Goal: Task Accomplishment & Management: Manage account settings

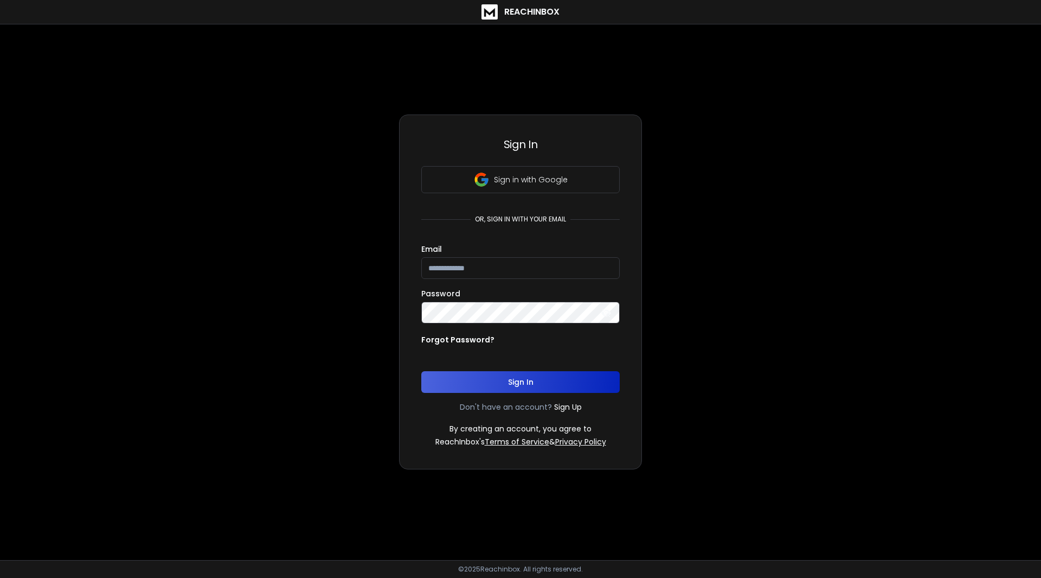
click at [437, 260] on input "email" at bounding box center [520, 268] width 198 height 22
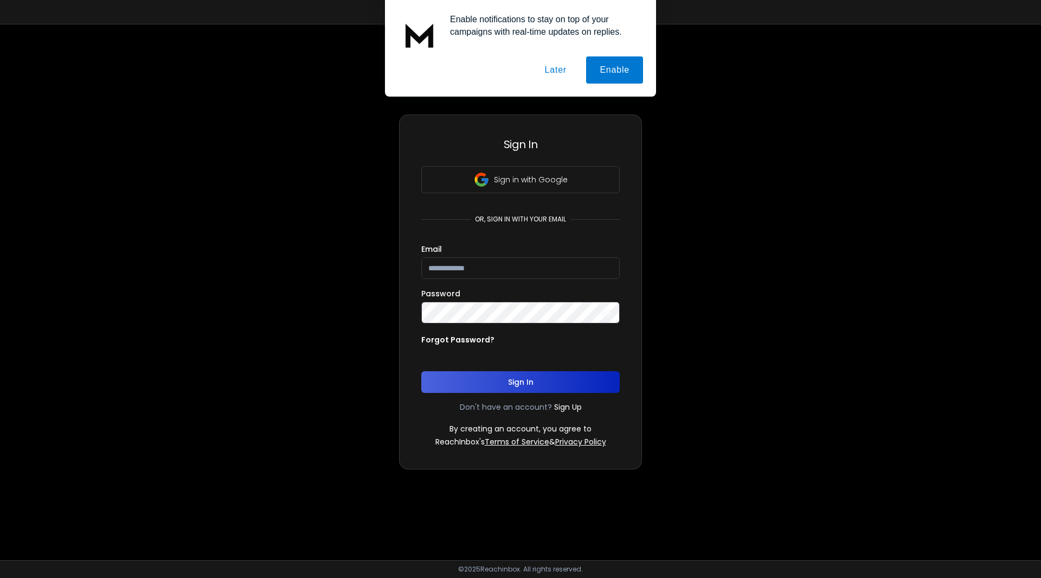
paste input "**********"
type input "**********"
click at [480, 386] on button "Sign In" at bounding box center [520, 382] width 198 height 22
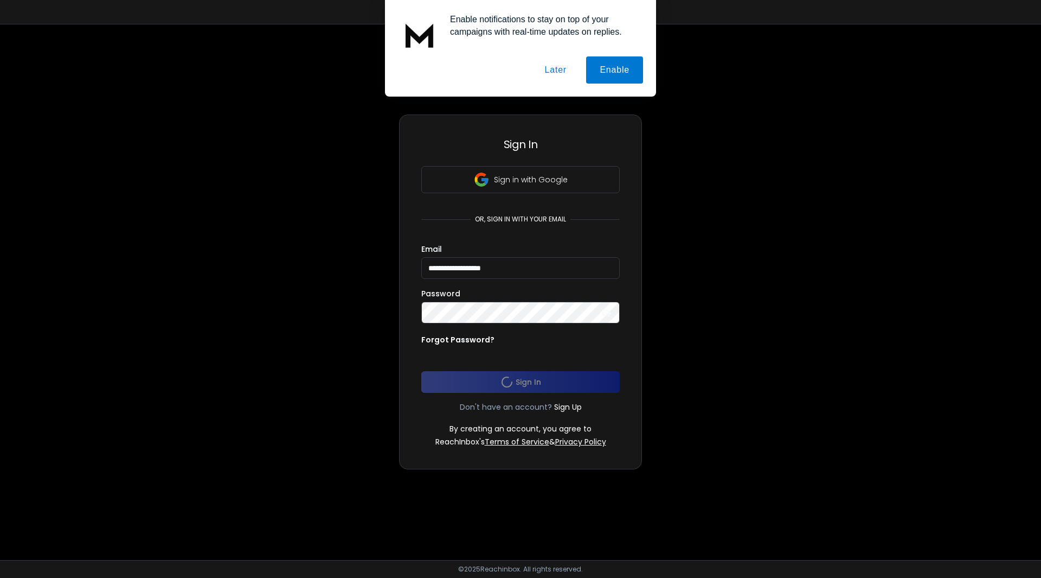
click at [553, 66] on button "Later" at bounding box center [555, 69] width 49 height 27
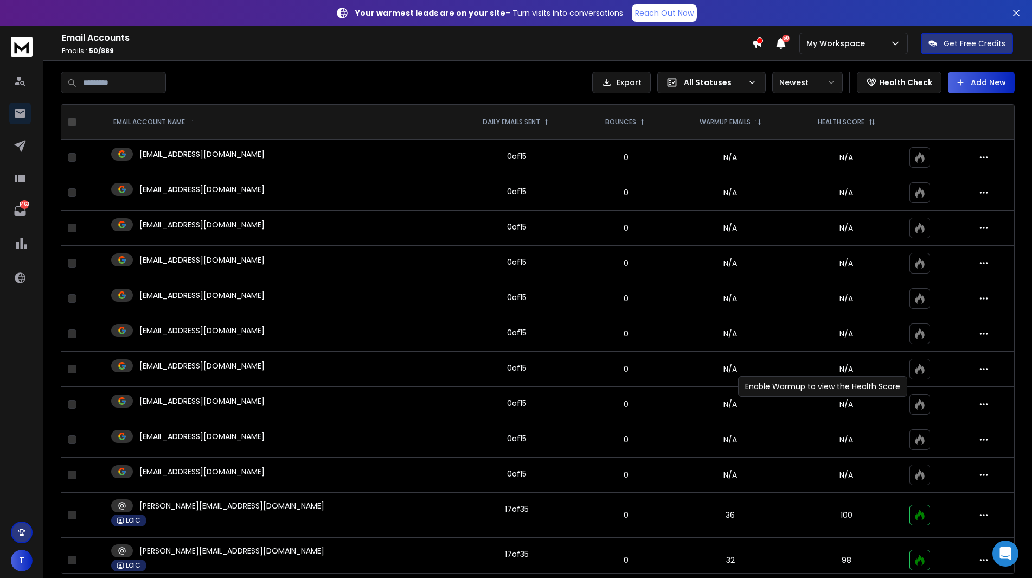
click at [988, 77] on button "Add New" at bounding box center [981, 83] width 67 height 22
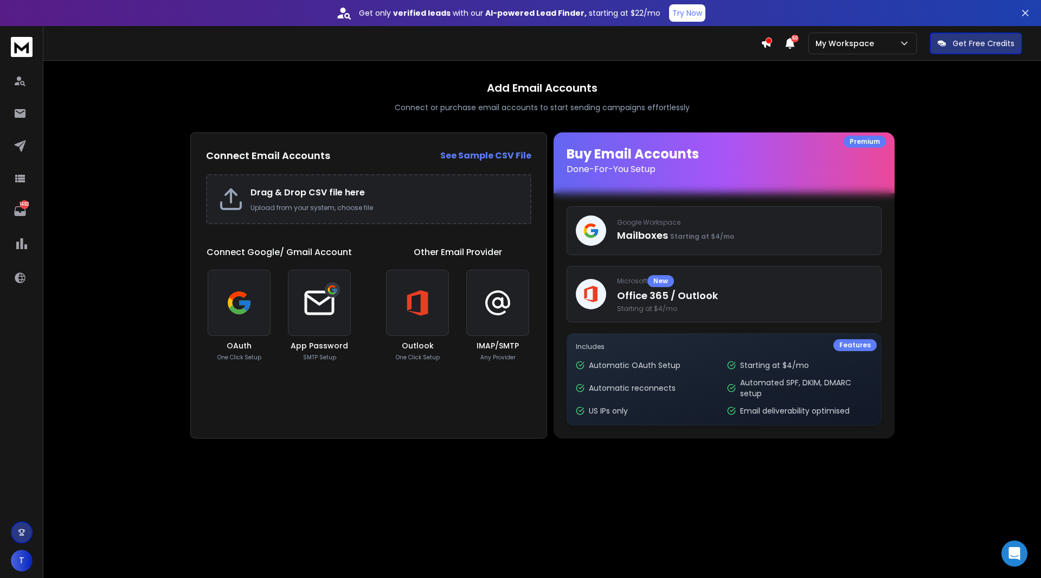
click at [246, 299] on icon at bounding box center [239, 302] width 27 height 33
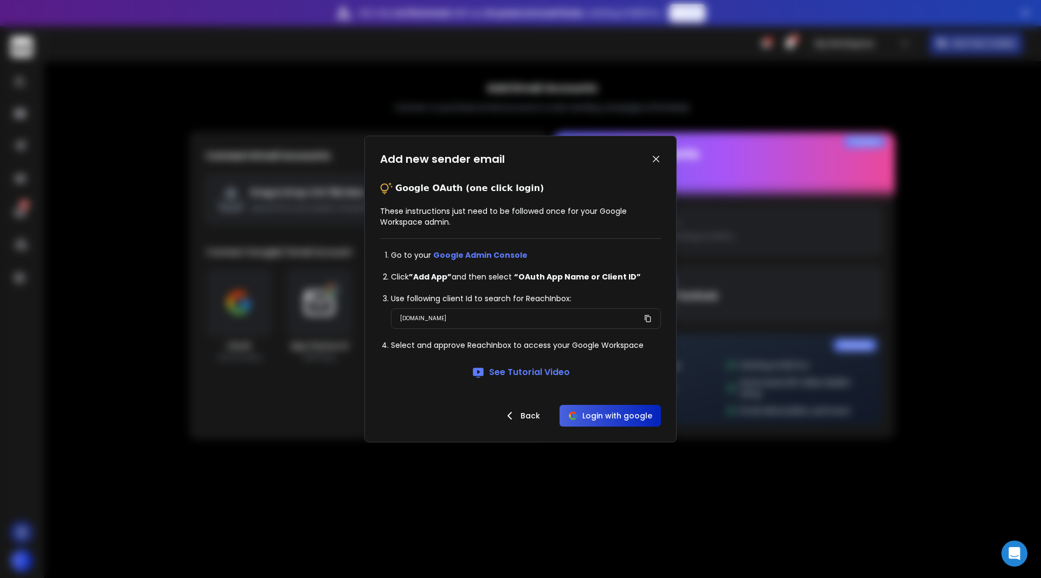
click at [623, 409] on button "Login with google" at bounding box center [610, 416] width 101 height 22
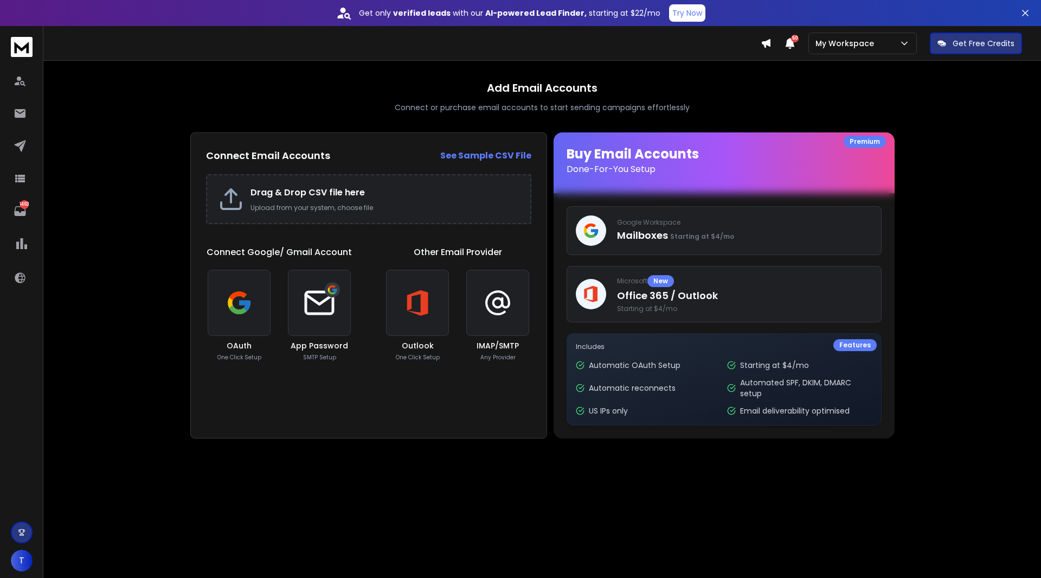
click at [227, 315] on div at bounding box center [239, 303] width 63 height 66
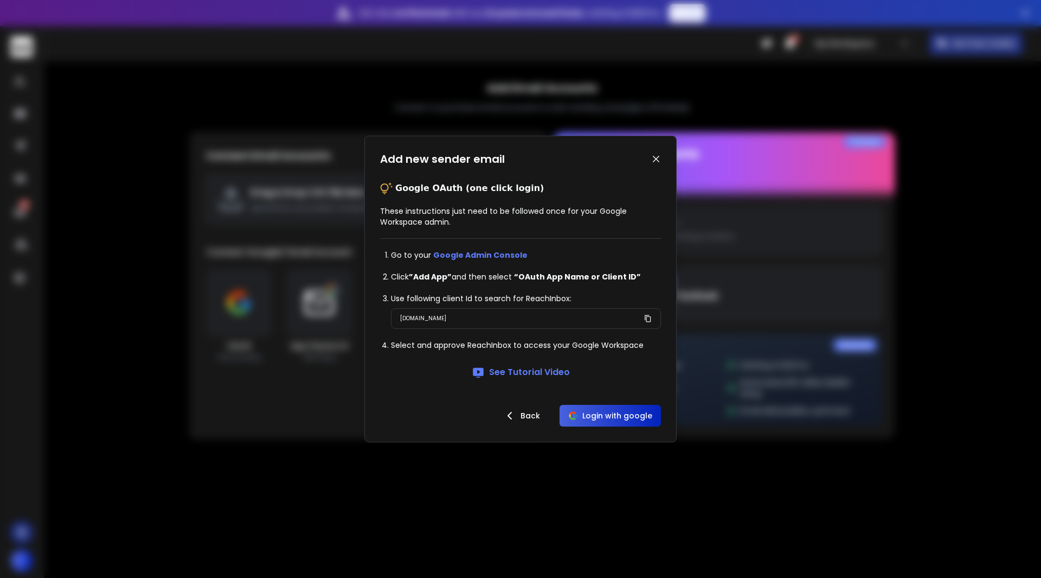
drag, startPoint x: 598, startPoint y: 419, endPoint x: 580, endPoint y: 439, distance: 26.9
click at [598, 419] on button "Login with google" at bounding box center [610, 416] width 101 height 22
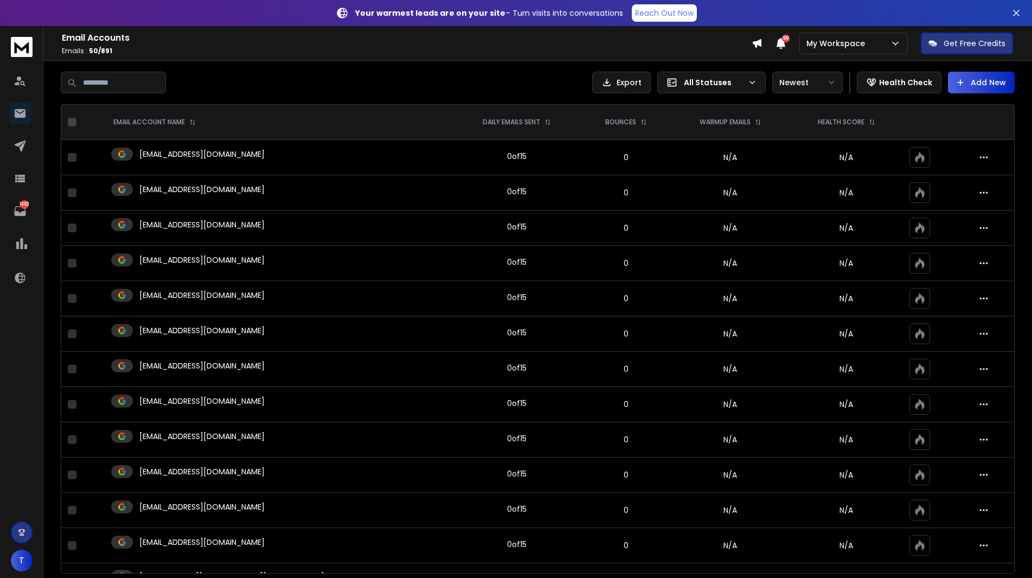
click at [978, 85] on button "Add New" at bounding box center [981, 83] width 67 height 22
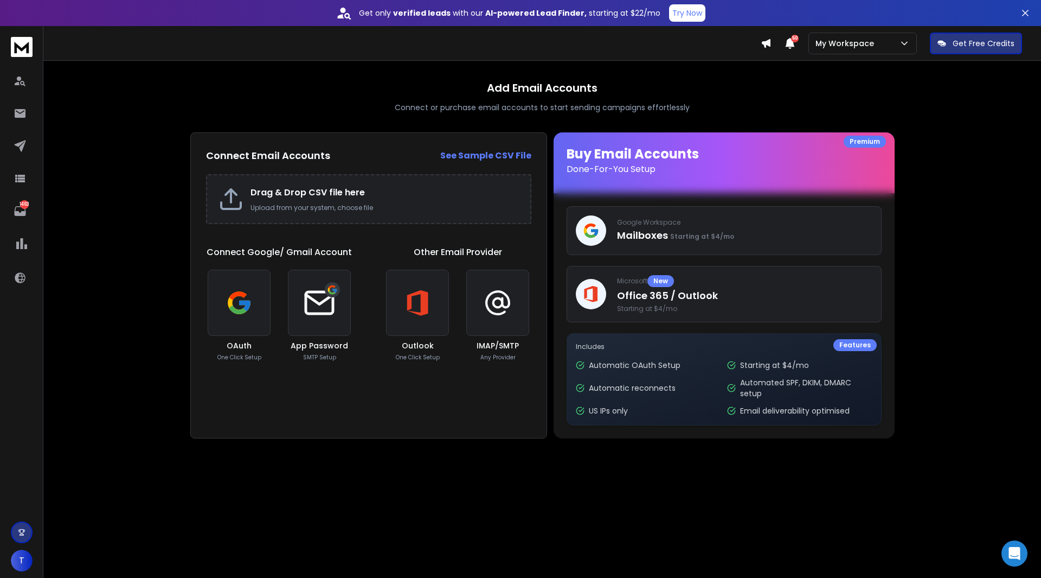
click at [237, 325] on div at bounding box center [239, 303] width 63 height 66
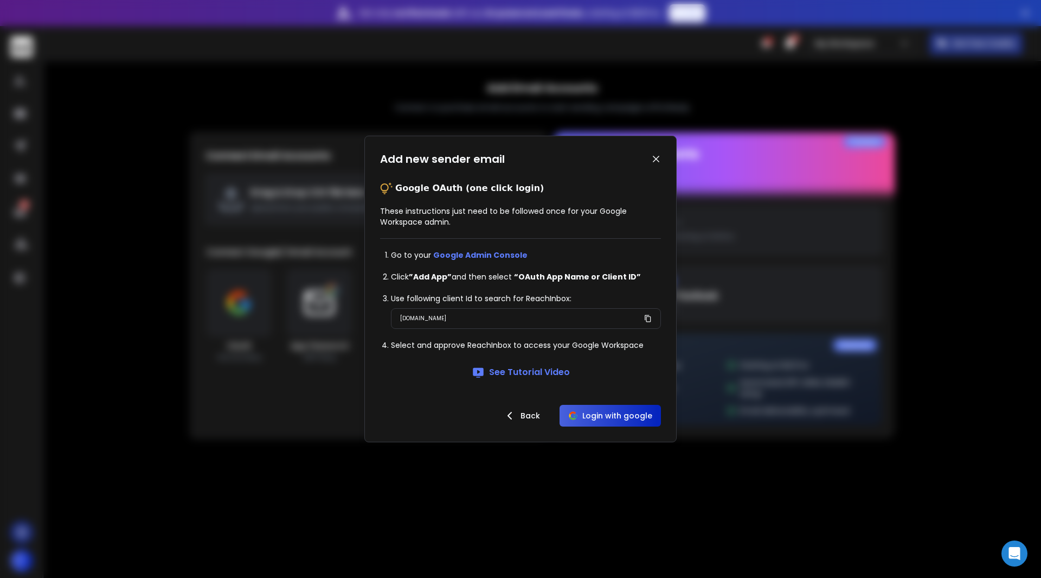
click at [592, 411] on button "Login with google" at bounding box center [610, 416] width 101 height 22
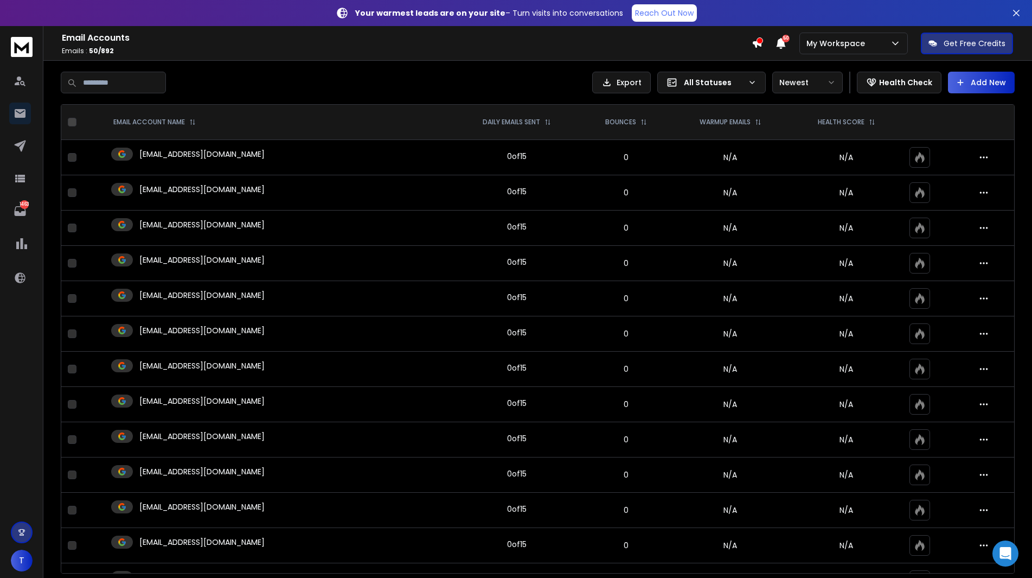
click at [1006, 85] on button "Add New" at bounding box center [981, 83] width 67 height 22
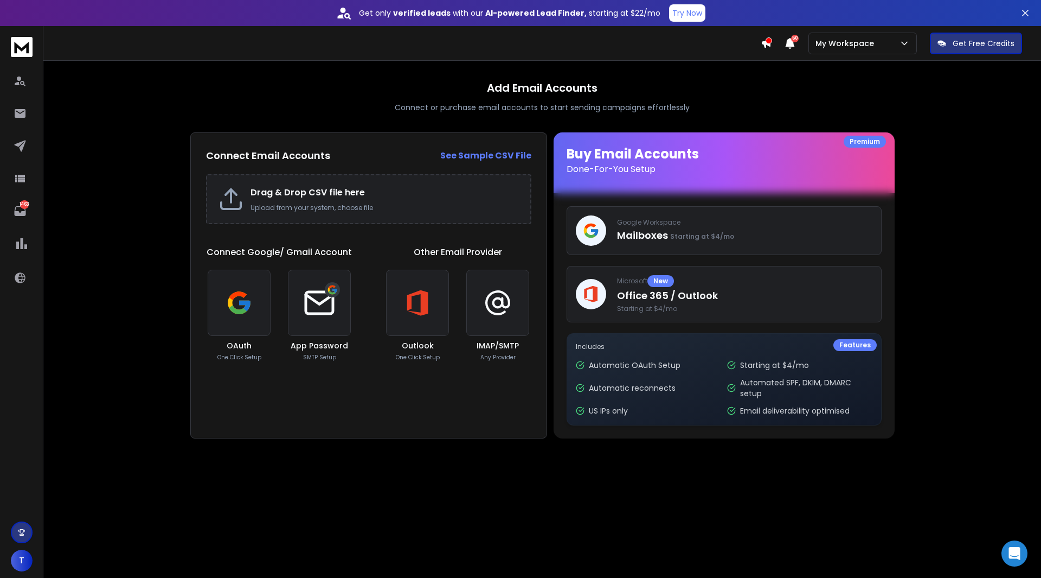
click at [251, 302] on icon at bounding box center [244, 305] width 11 height 11
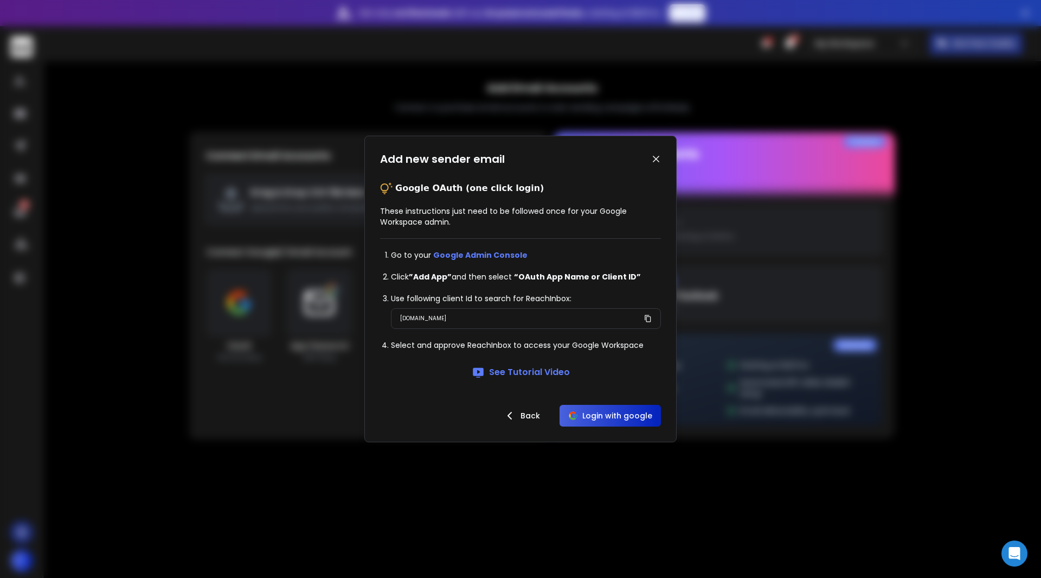
click at [618, 420] on button "Login with google" at bounding box center [610, 416] width 101 height 22
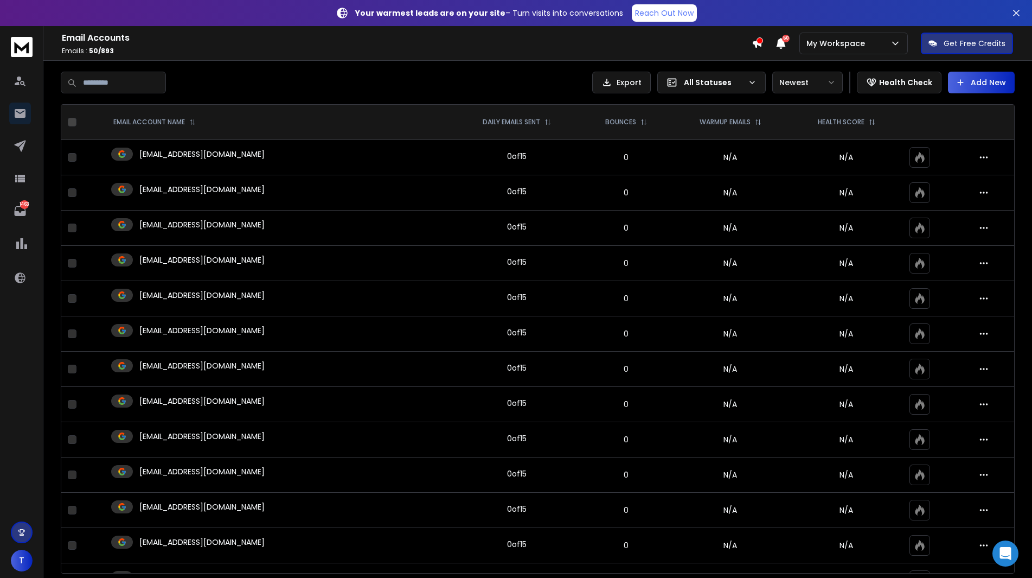
drag, startPoint x: 976, startPoint y: 78, endPoint x: 946, endPoint y: 82, distance: 30.7
click at [975, 78] on button "Add New" at bounding box center [981, 83] width 67 height 22
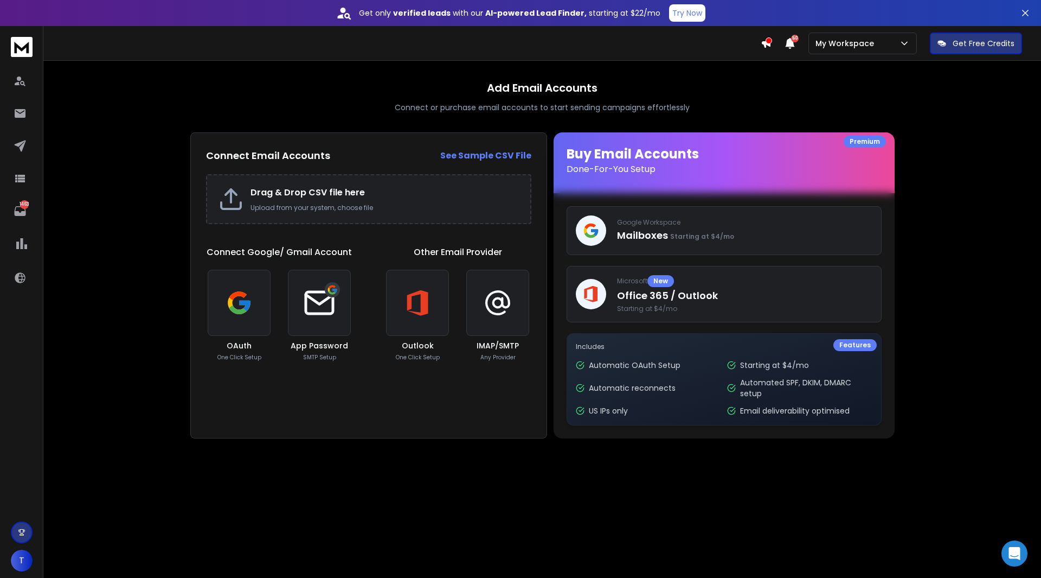
click at [233, 301] on icon at bounding box center [239, 302] width 23 height 23
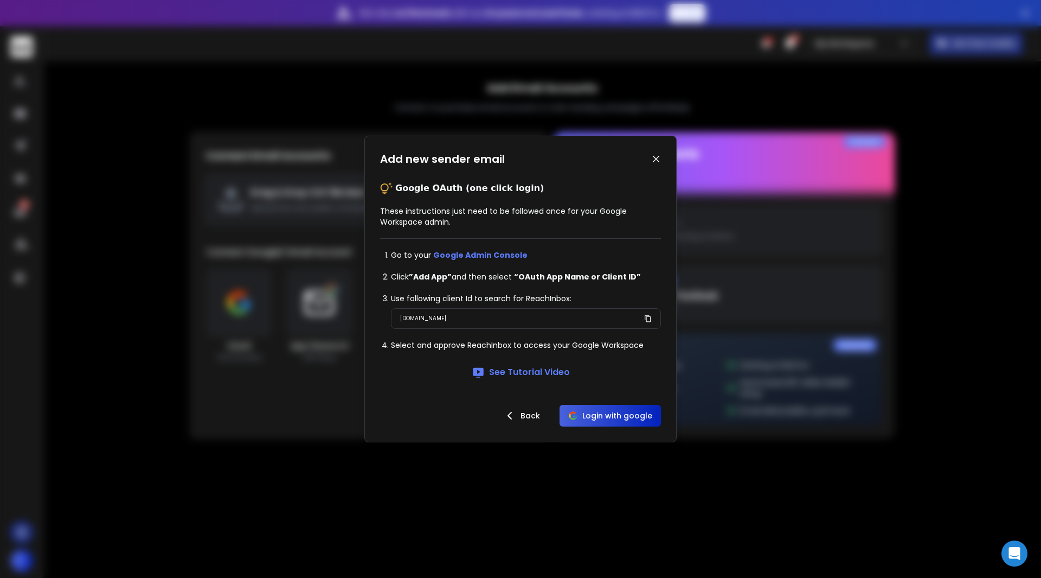
click at [603, 411] on button "Login with google" at bounding box center [610, 416] width 101 height 22
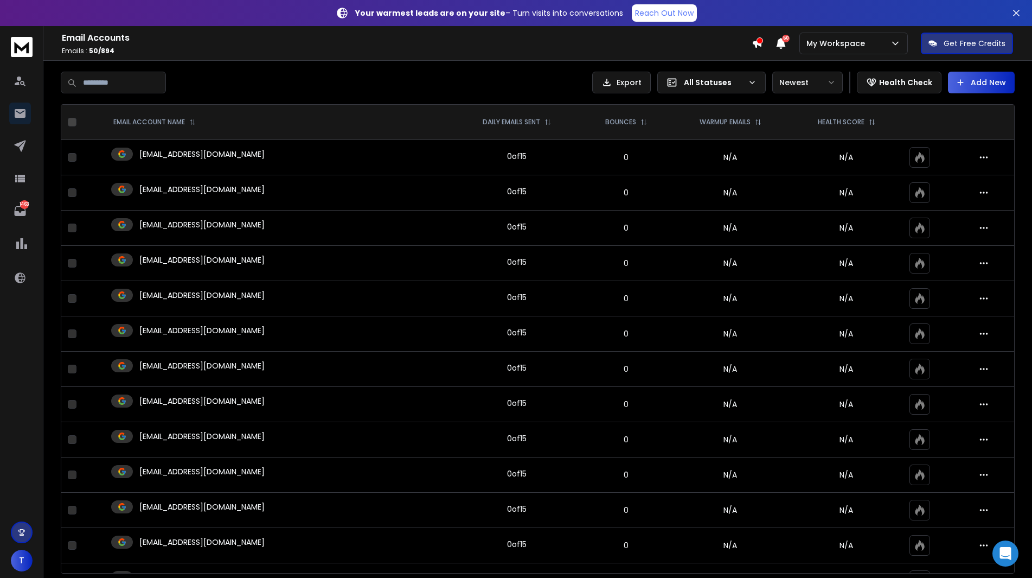
click at [978, 86] on button "Add New" at bounding box center [981, 83] width 67 height 22
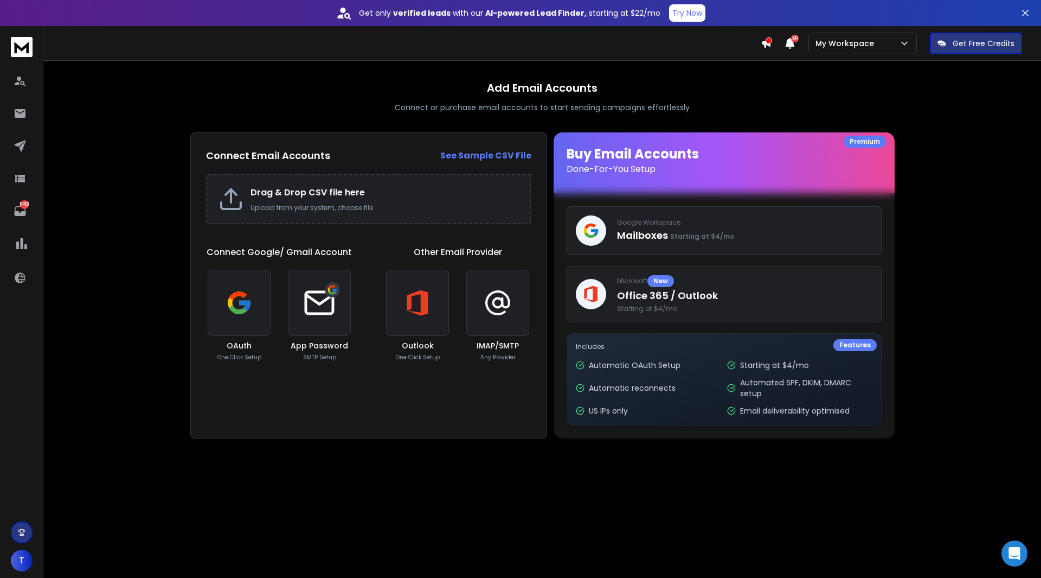
click at [248, 300] on icon at bounding box center [239, 302] width 27 height 33
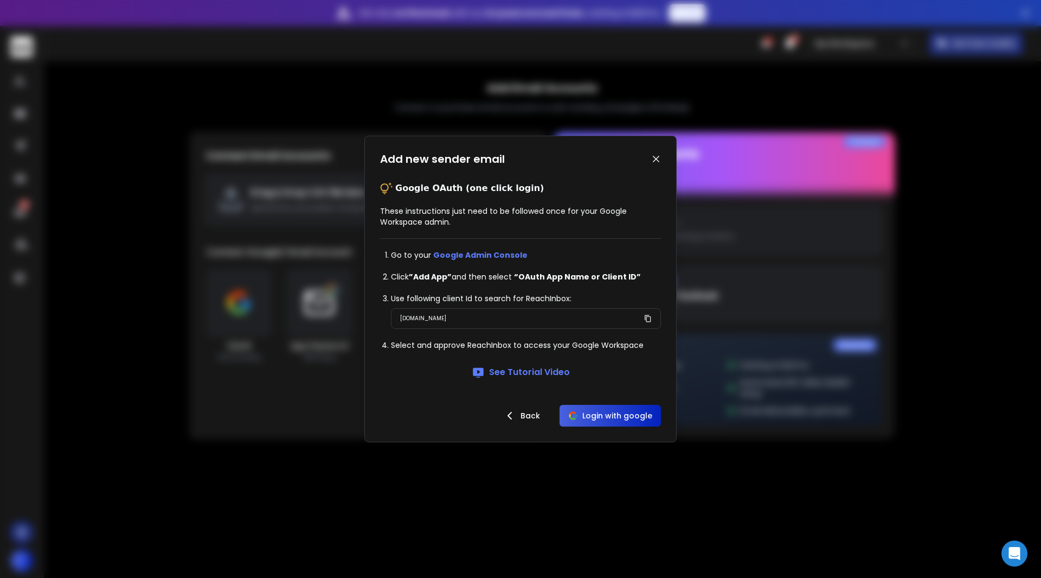
click at [591, 418] on button "Login with google" at bounding box center [610, 416] width 101 height 22
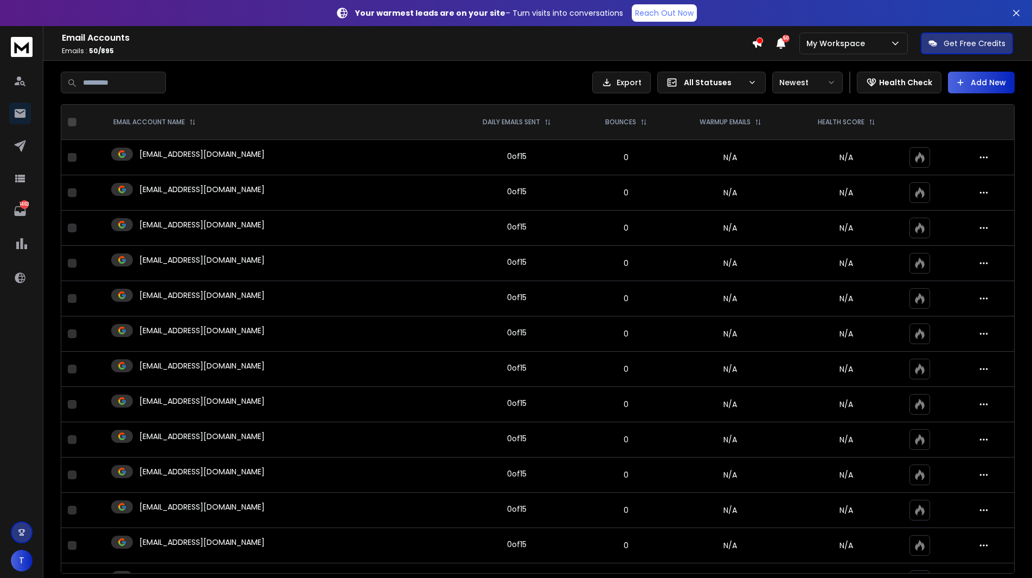
click at [988, 82] on button "Add New" at bounding box center [981, 83] width 67 height 22
click at [976, 85] on button "Add New" at bounding box center [981, 83] width 67 height 22
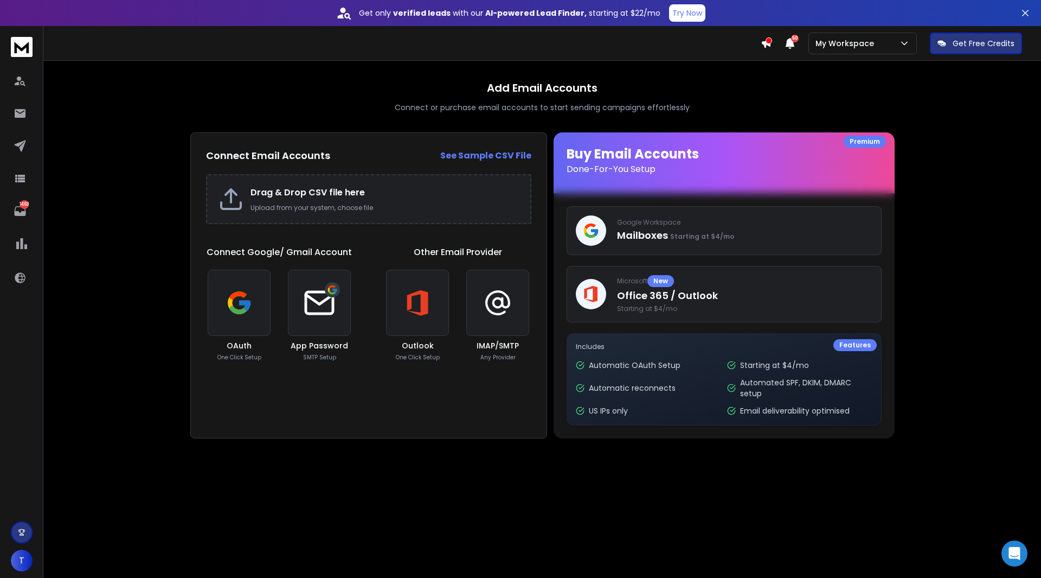
click at [243, 310] on icon at bounding box center [238, 309] width 18 height 9
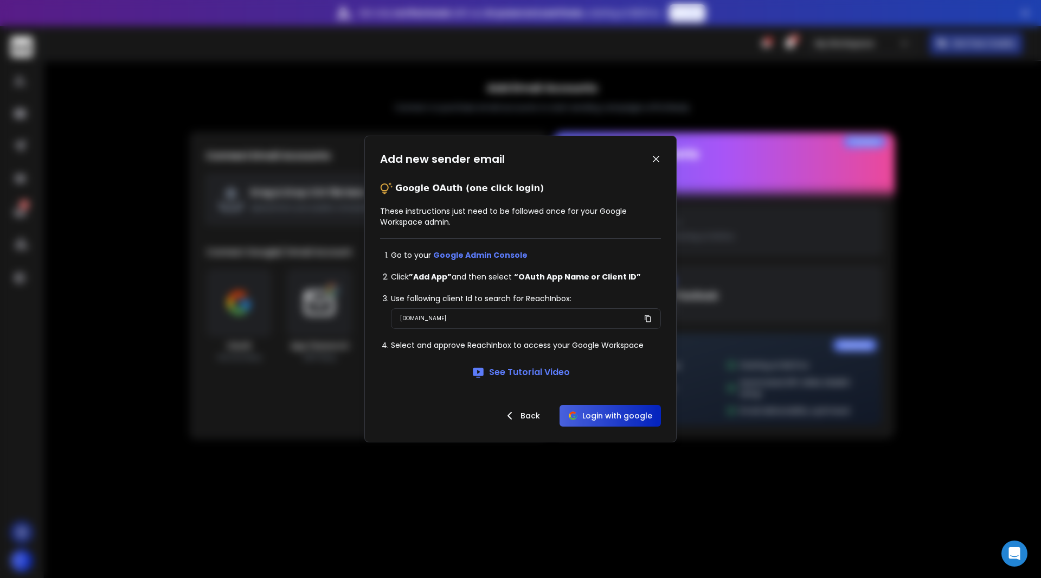
click at [625, 414] on button "Login with google" at bounding box center [610, 416] width 101 height 22
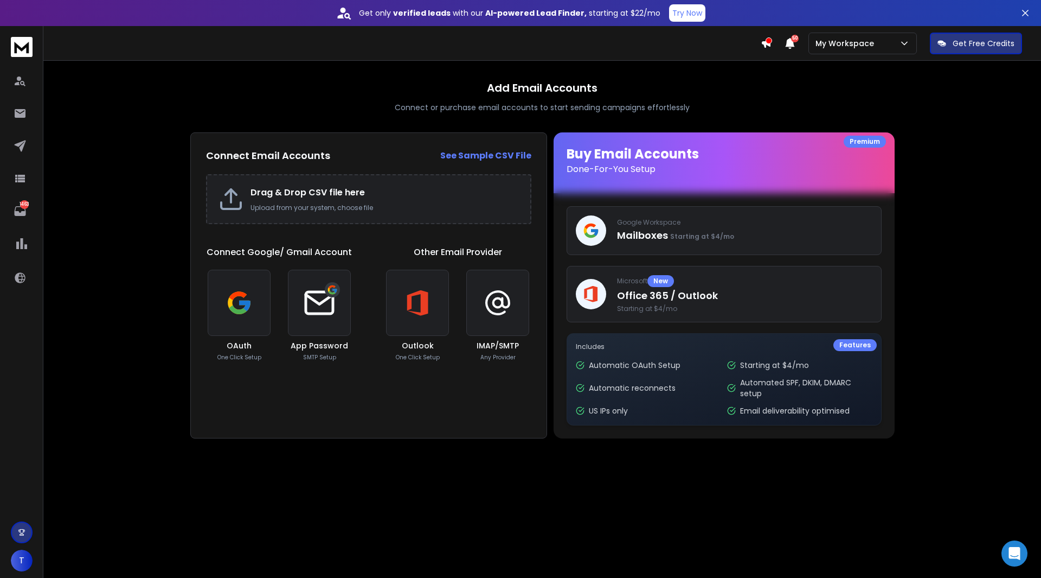
click at [241, 300] on icon at bounding box center [244, 305] width 11 height 11
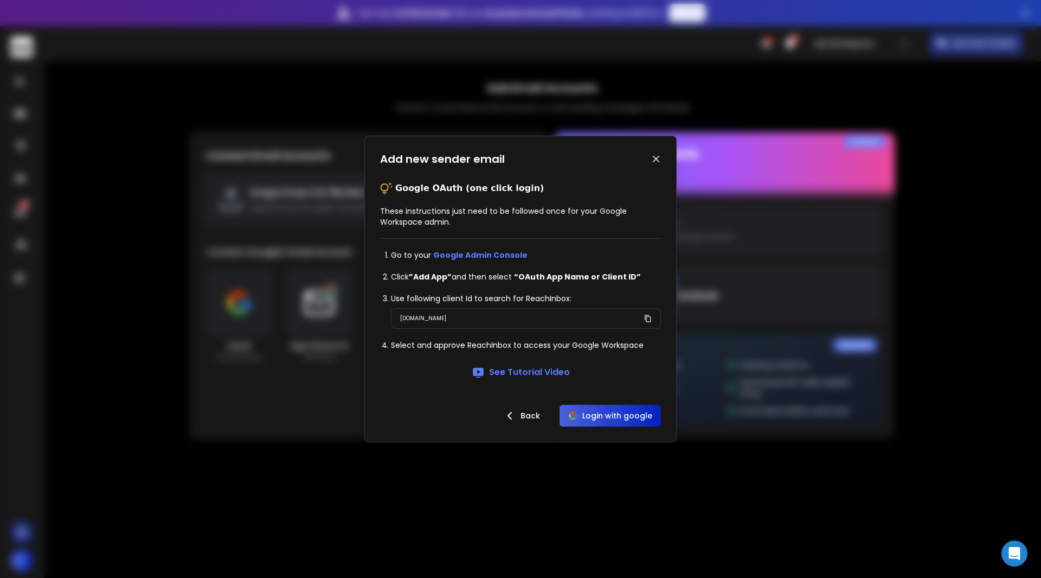
click at [591, 415] on button "Login with google" at bounding box center [610, 416] width 101 height 22
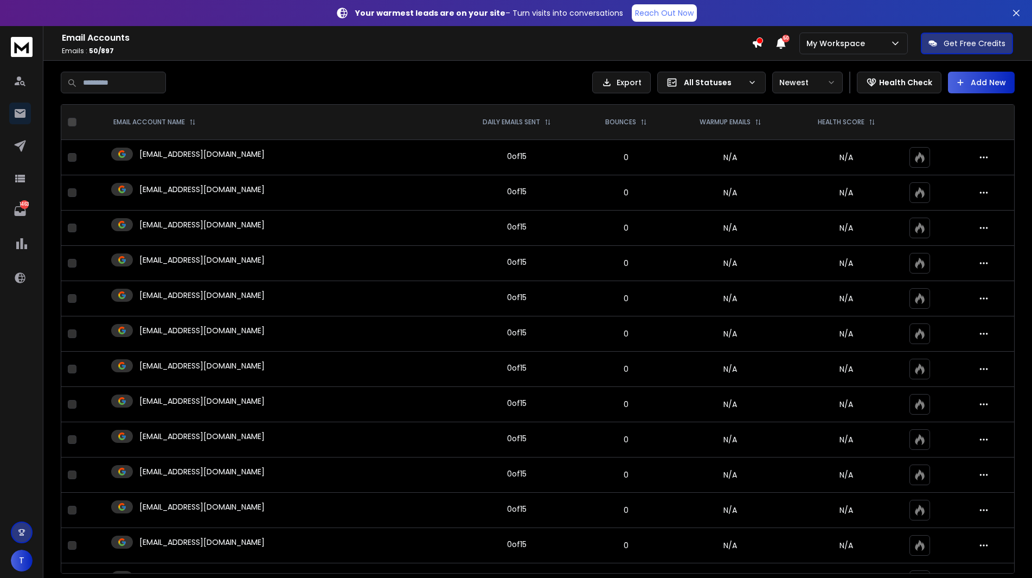
click at [968, 85] on button "Add New" at bounding box center [981, 83] width 67 height 22
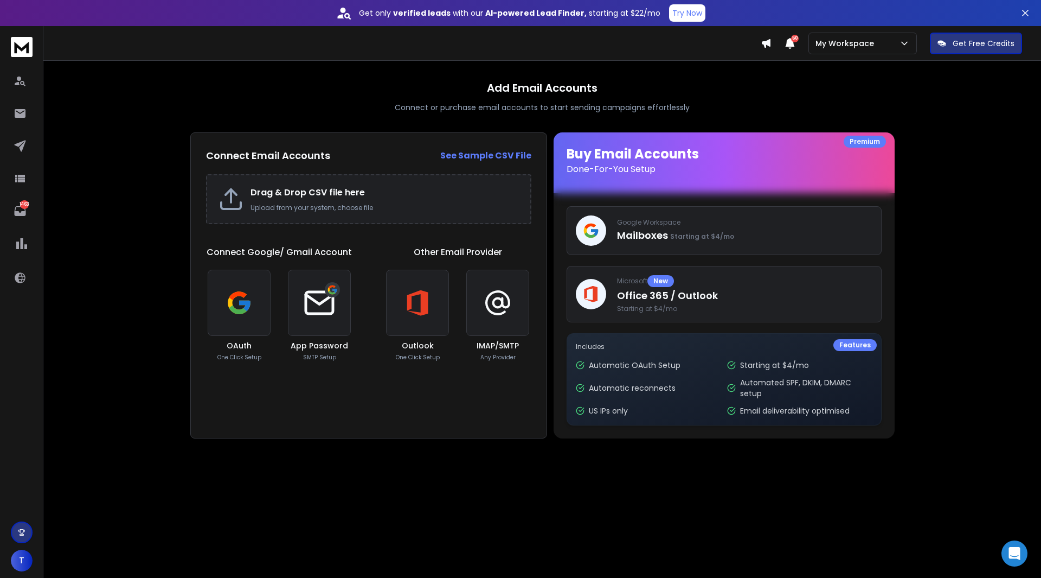
click at [233, 306] on icon at bounding box center [239, 302] width 23 height 23
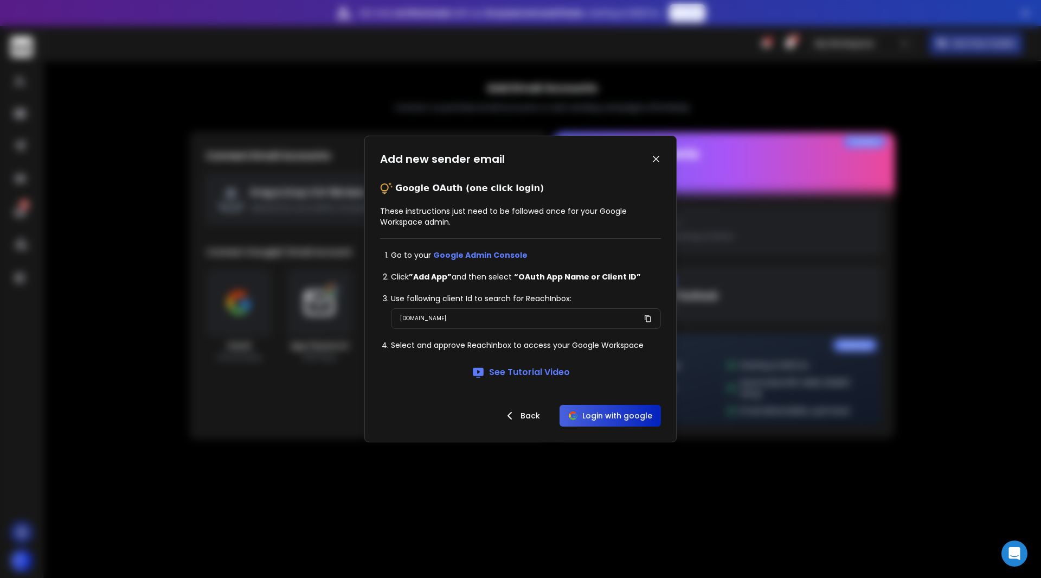
click at [609, 419] on button "Login with google" at bounding box center [610, 416] width 101 height 22
